Goal: Information Seeking & Learning: Check status

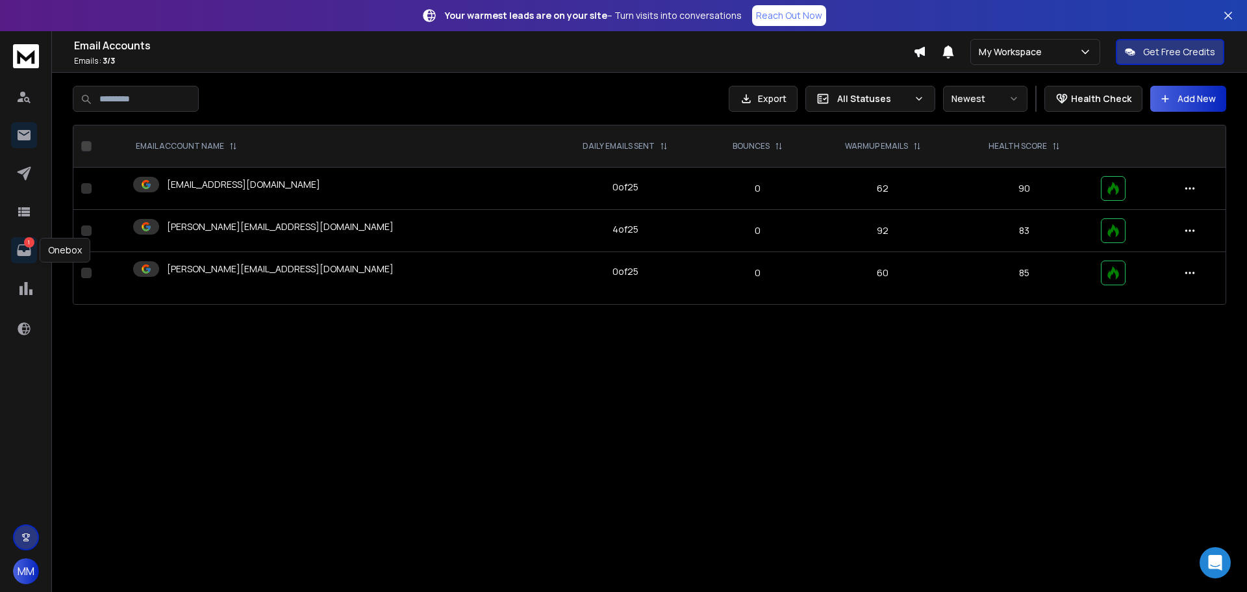
click at [27, 248] on icon at bounding box center [24, 250] width 16 height 16
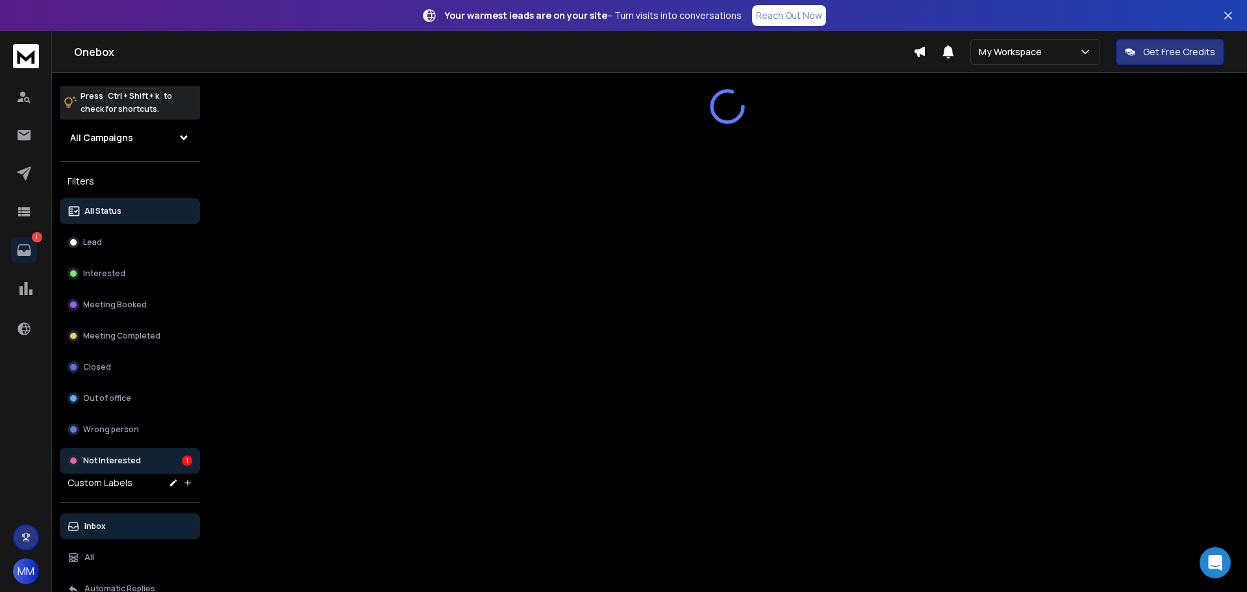
click at [155, 464] on button "Not Interested 1" at bounding box center [130, 461] width 140 height 26
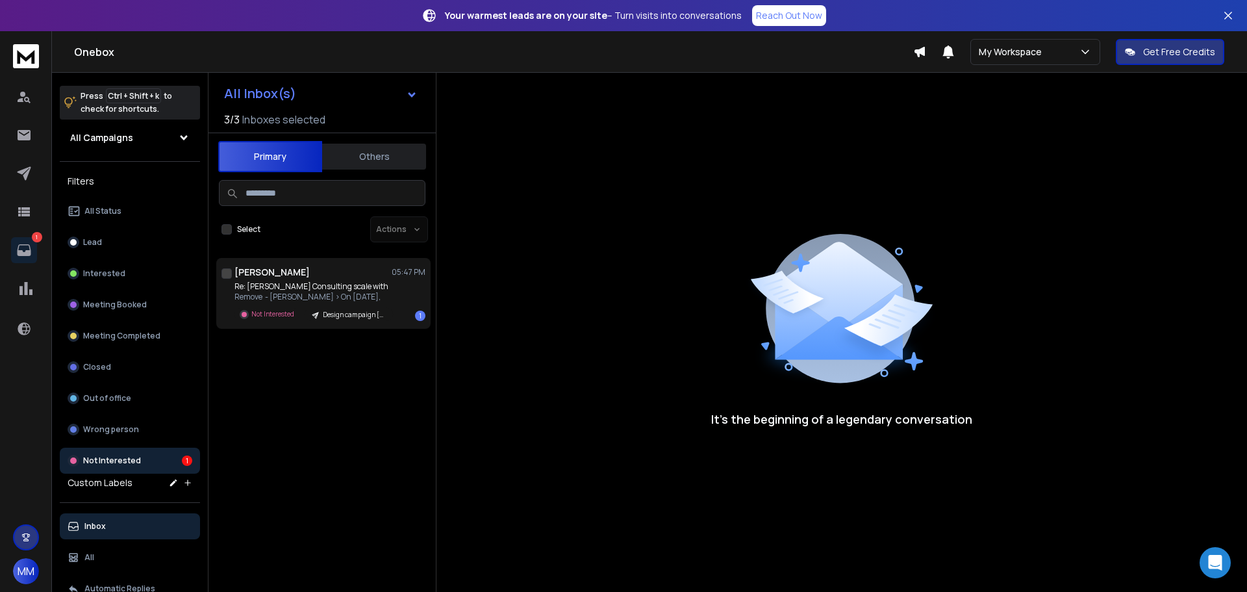
click at [325, 277] on div "[PERSON_NAME] 05:47 PM" at bounding box center [330, 272] width 191 height 13
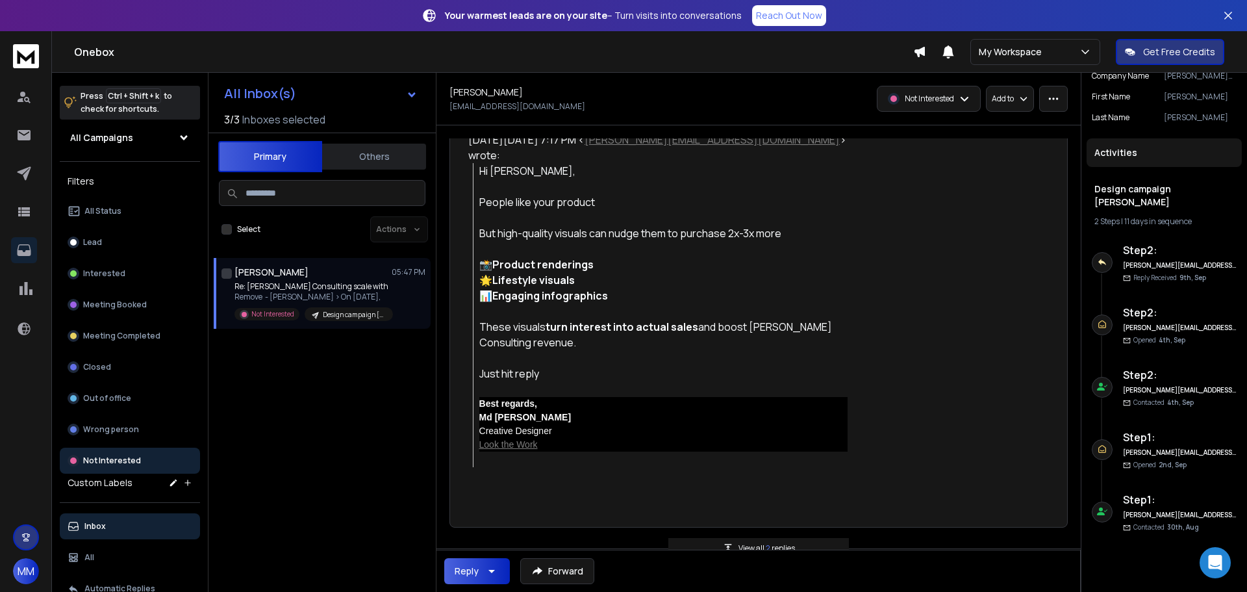
scroll to position [546, 0]
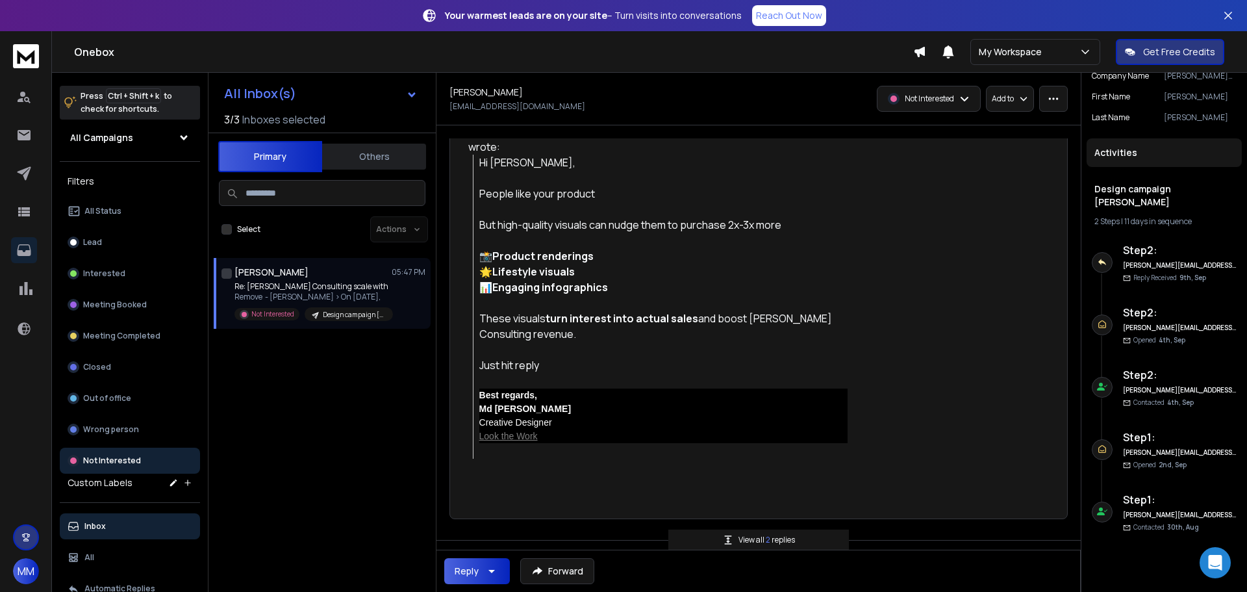
click at [492, 568] on icon "button" at bounding box center [492, 571] width 16 height 16
click at [940, 312] on div "Re: [PERSON_NAME] Consulting scale with creative visuals [DATE] : 05:47 pm Repl…" at bounding box center [758, 71] width 581 height 858
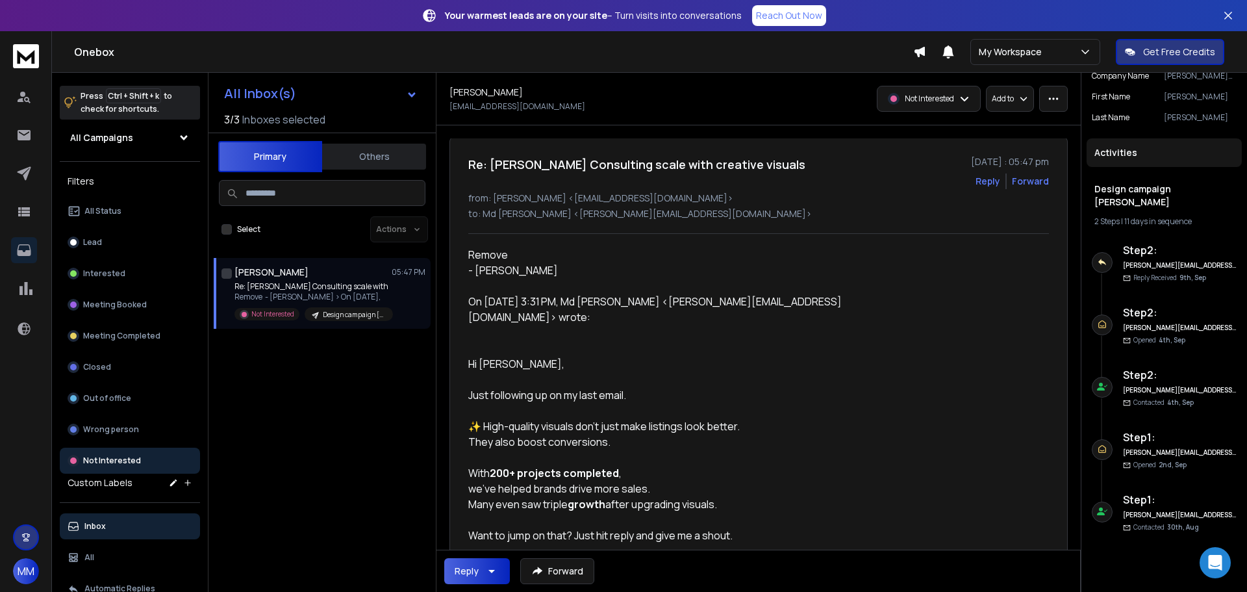
scroll to position [0, 0]
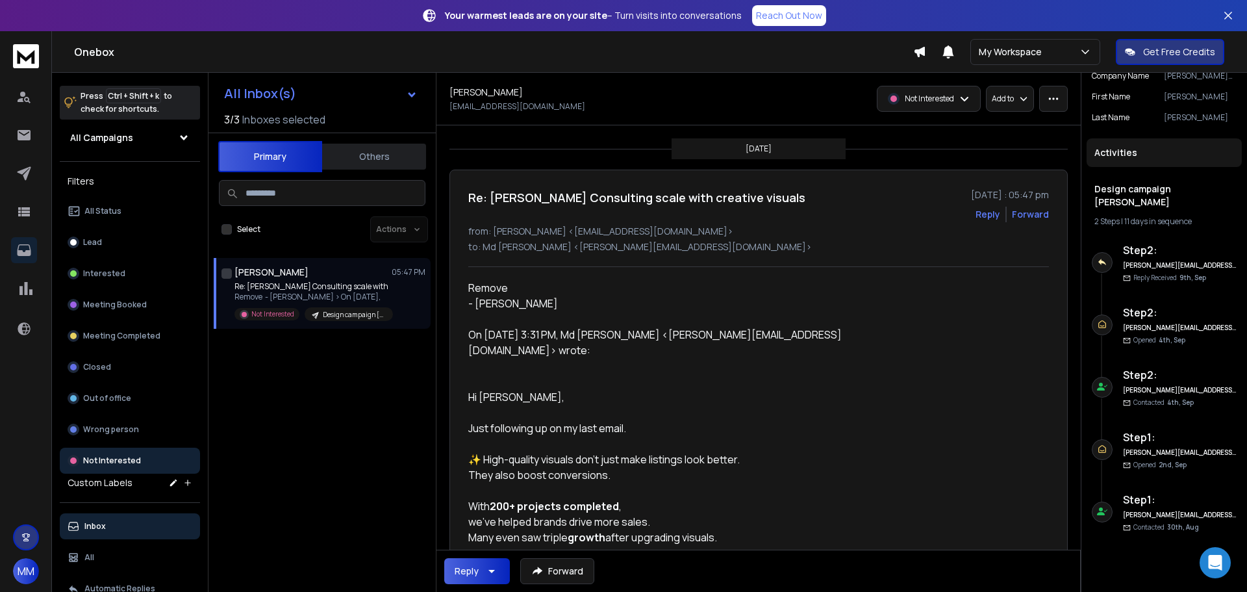
click at [549, 311] on div "- [PERSON_NAME]" at bounding box center [657, 304] width 379 height 16
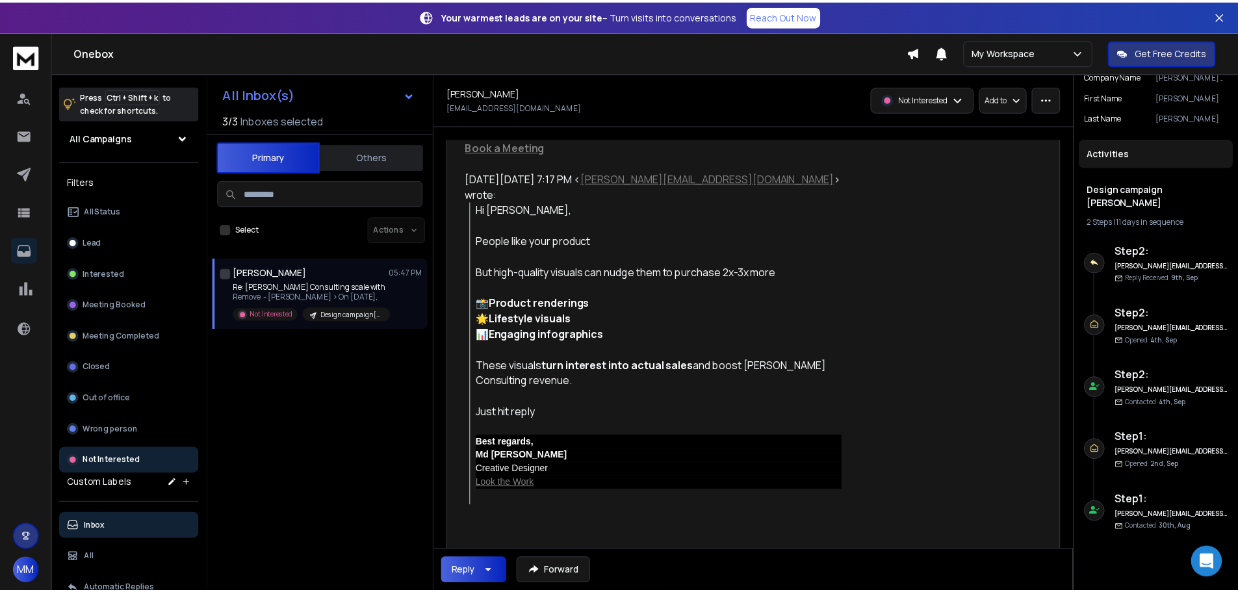
scroll to position [546, 0]
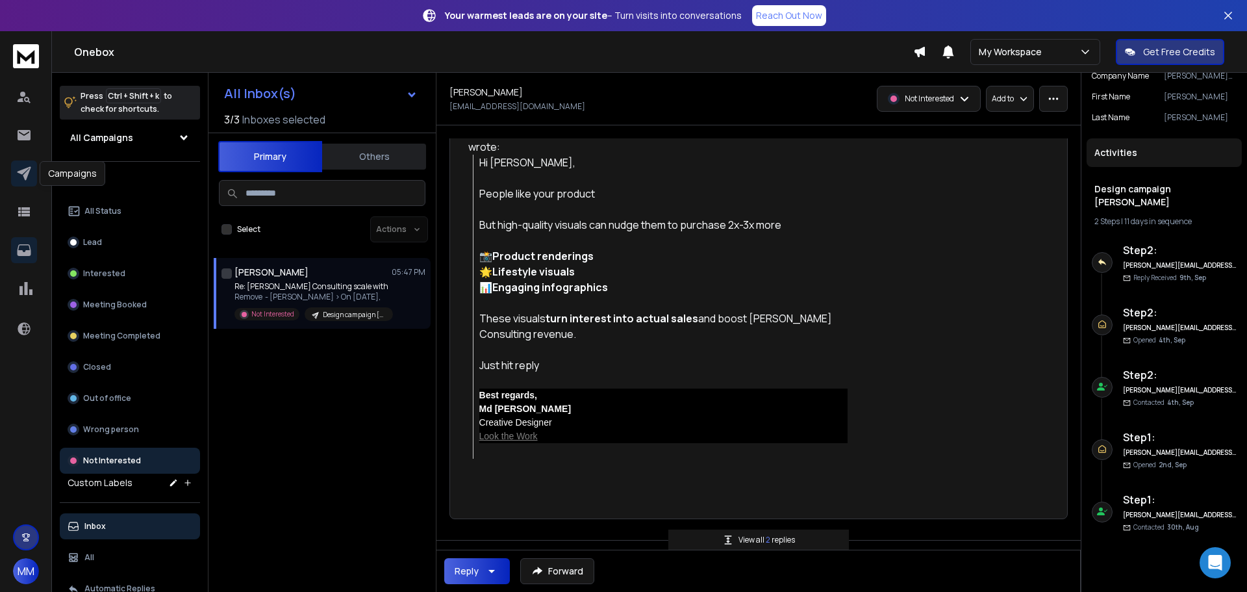
click at [19, 170] on icon at bounding box center [24, 174] width 16 height 16
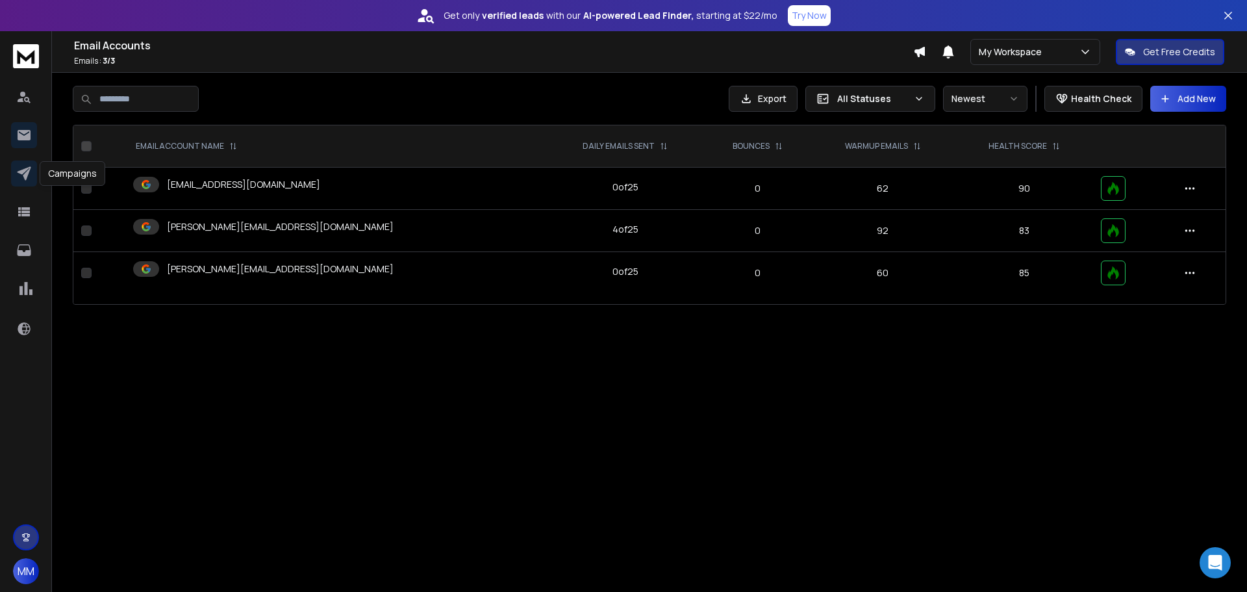
click at [35, 172] on link at bounding box center [24, 173] width 26 height 26
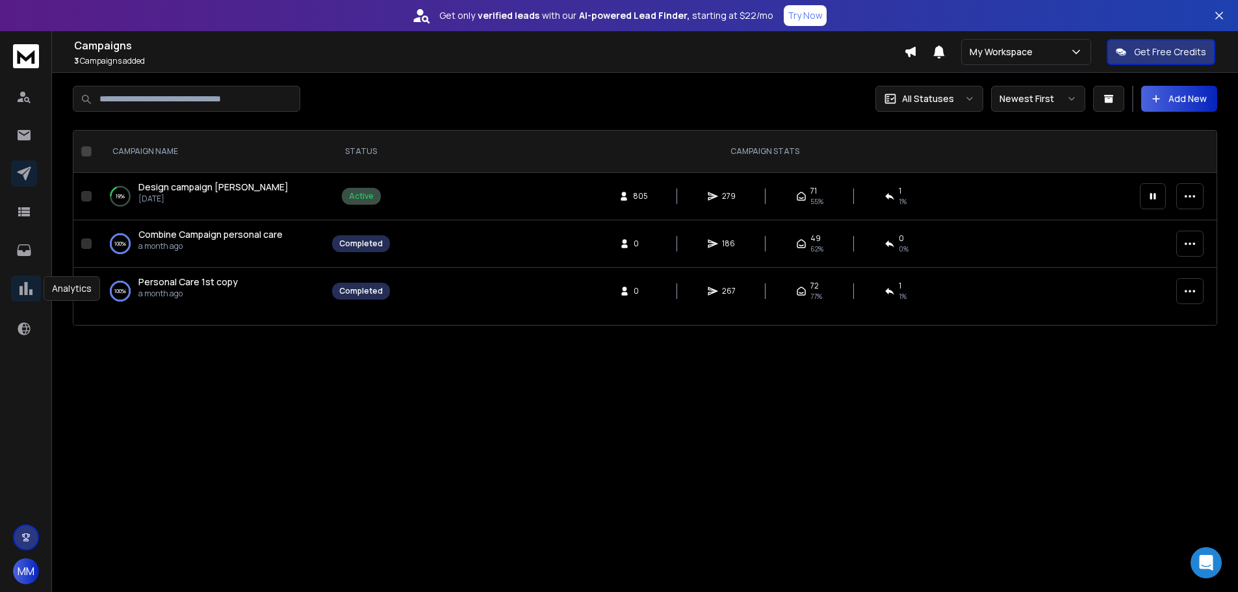
click at [11, 287] on link at bounding box center [26, 288] width 30 height 30
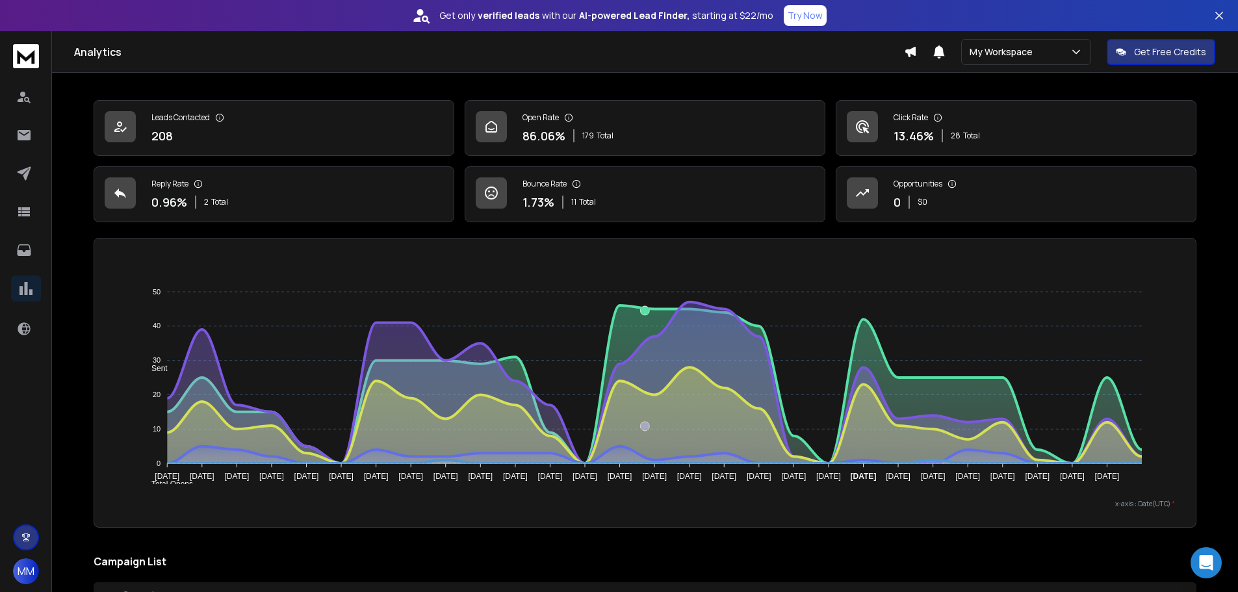
scroll to position [277, 0]
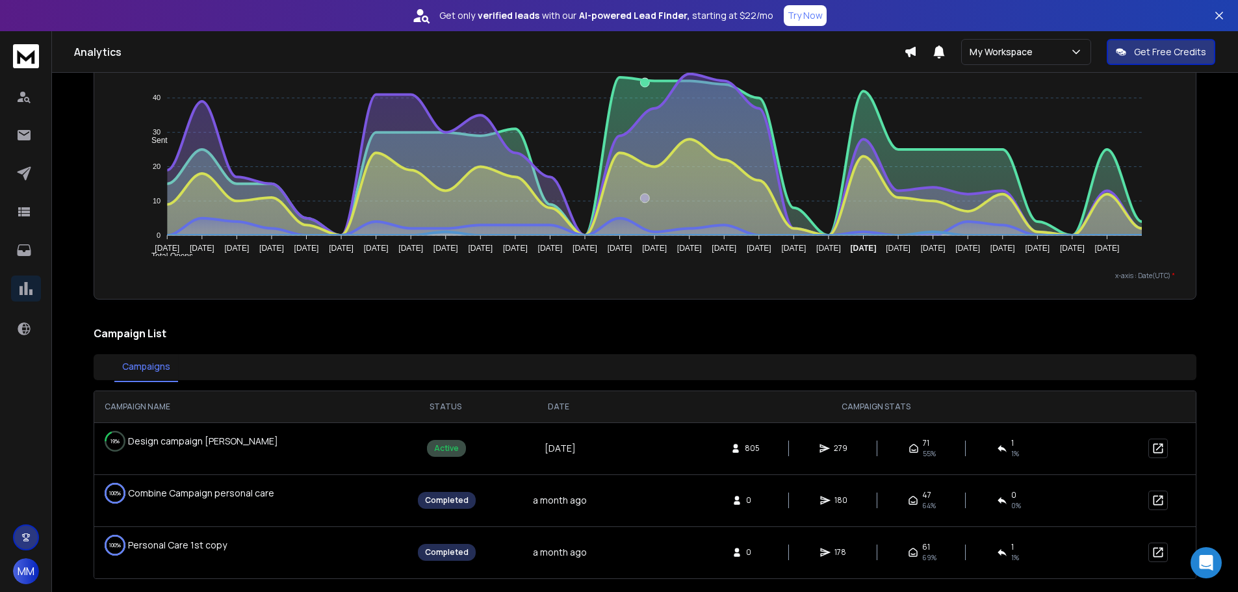
click at [208, 445] on td "19 % Design campaign mehedi" at bounding box center [198, 441] width 208 height 36
click at [1152, 442] on icon at bounding box center [1157, 448] width 13 height 13
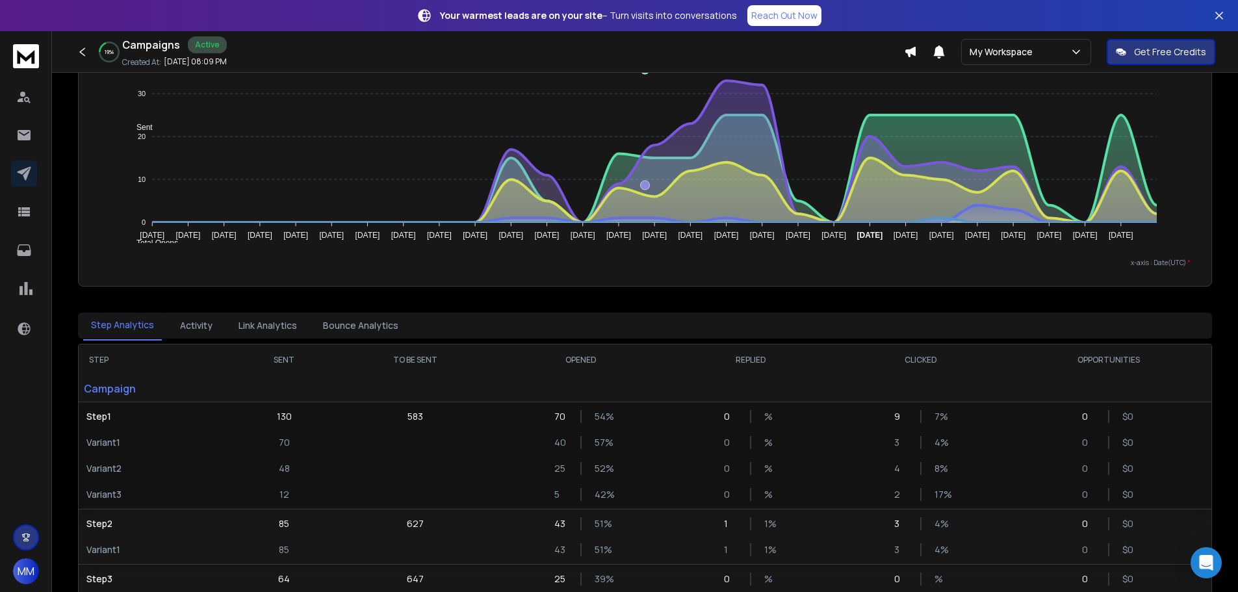
scroll to position [349, 0]
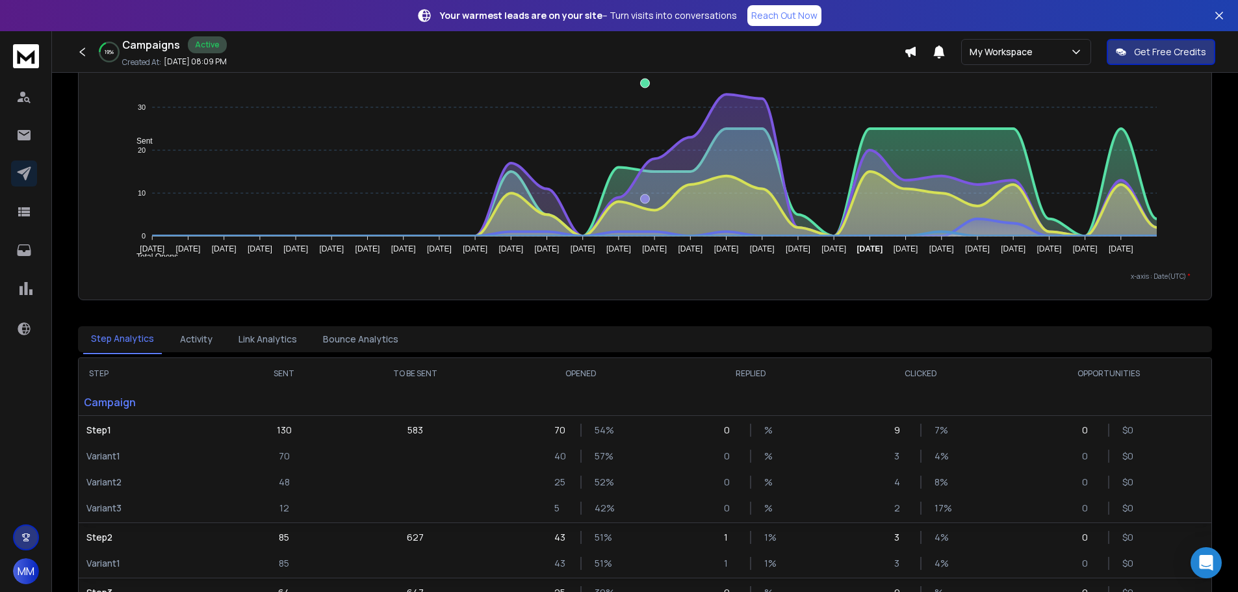
click at [264, 338] on button "Link Analytics" at bounding box center [268, 339] width 74 height 29
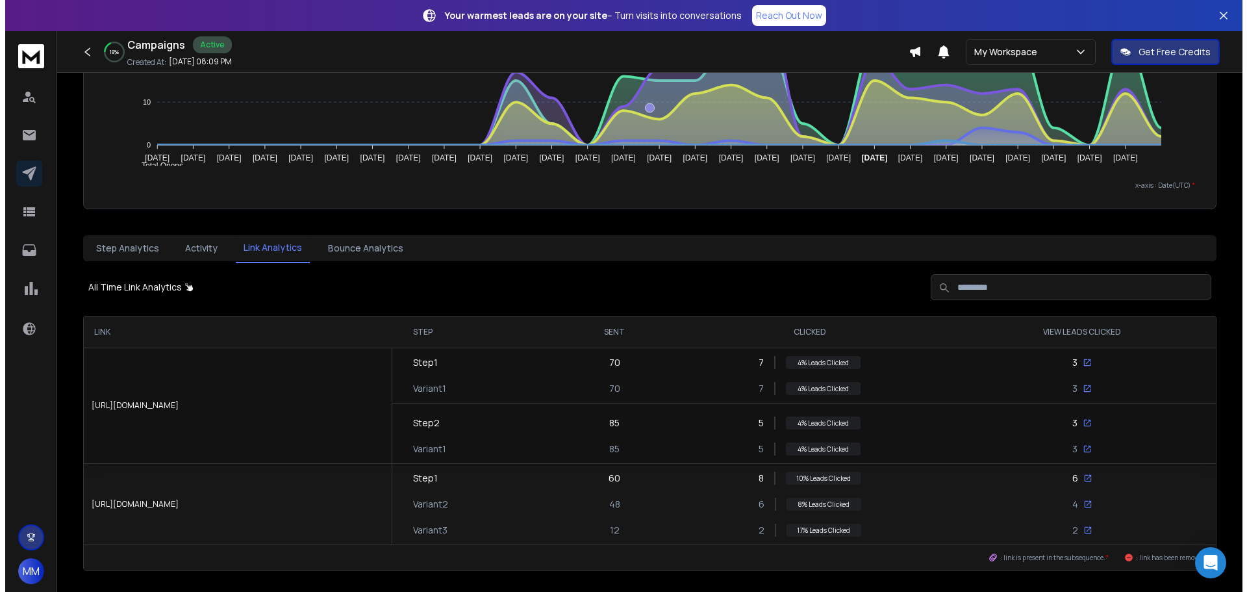
scroll to position [442, 0]
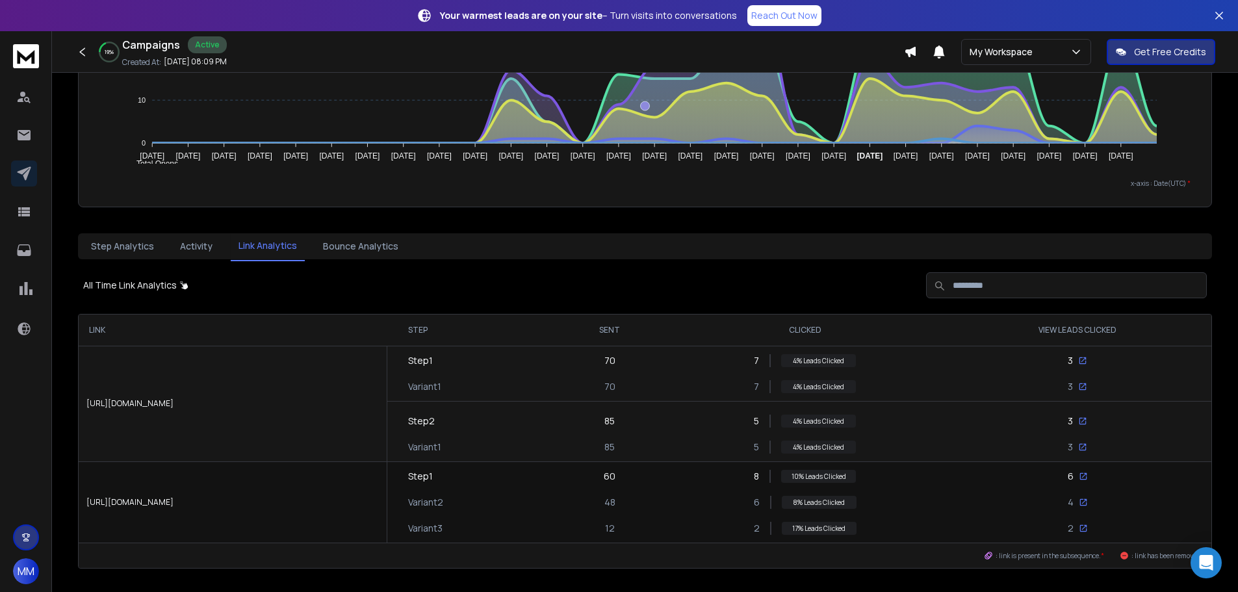
click at [1082, 470] on div "6" at bounding box center [1077, 476] width 20 height 13
click at [1082, 472] on icon at bounding box center [1082, 476] width 9 height 9
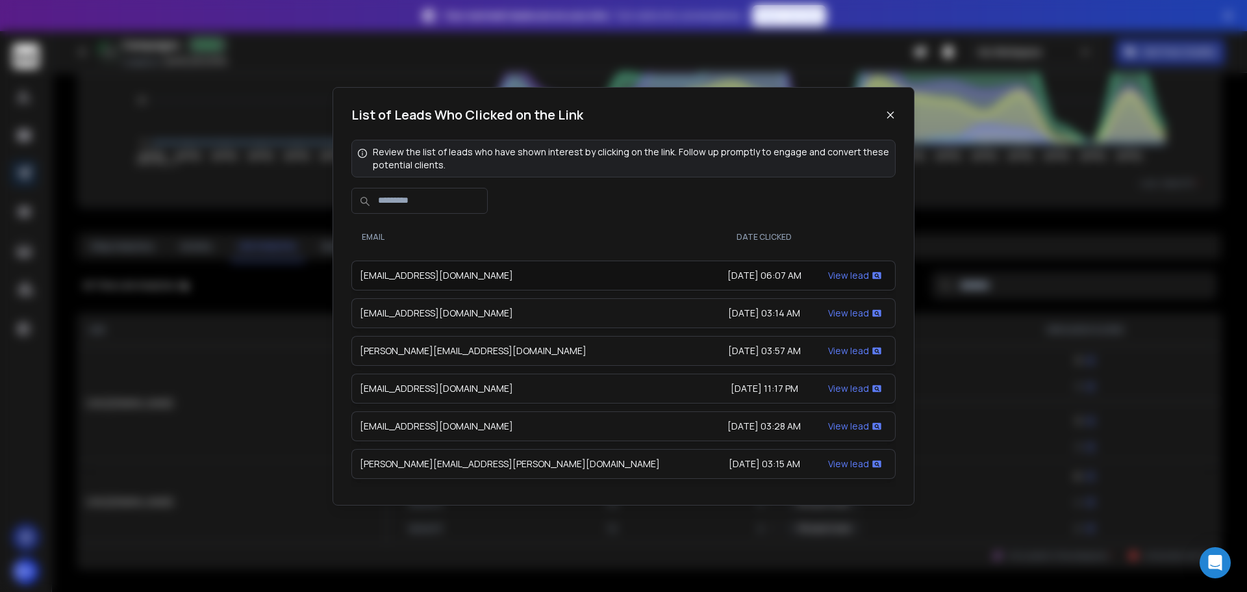
click at [873, 275] on icon at bounding box center [877, 275] width 8 height 7
